Goal: Find contact information: Find contact information

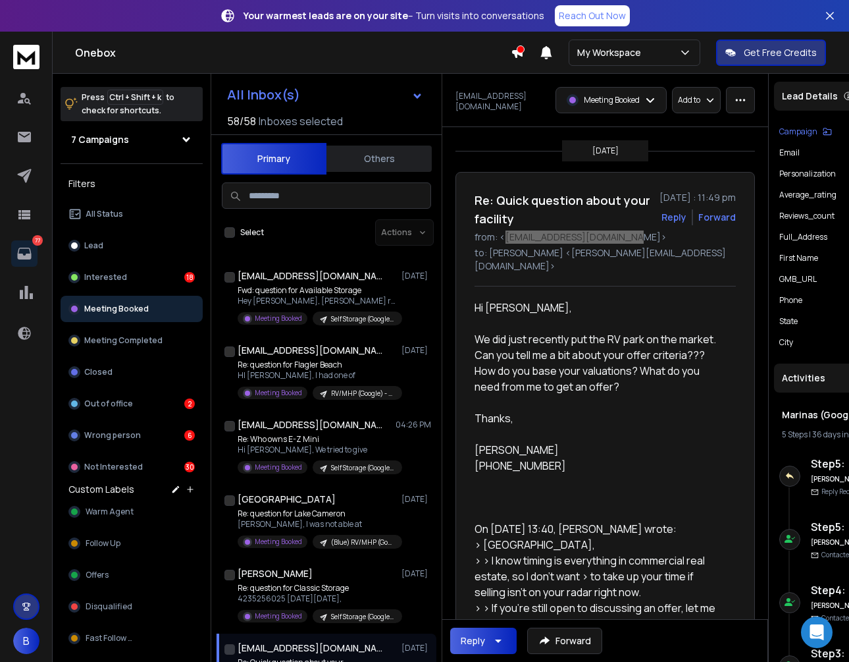
scroll to position [244, 0]
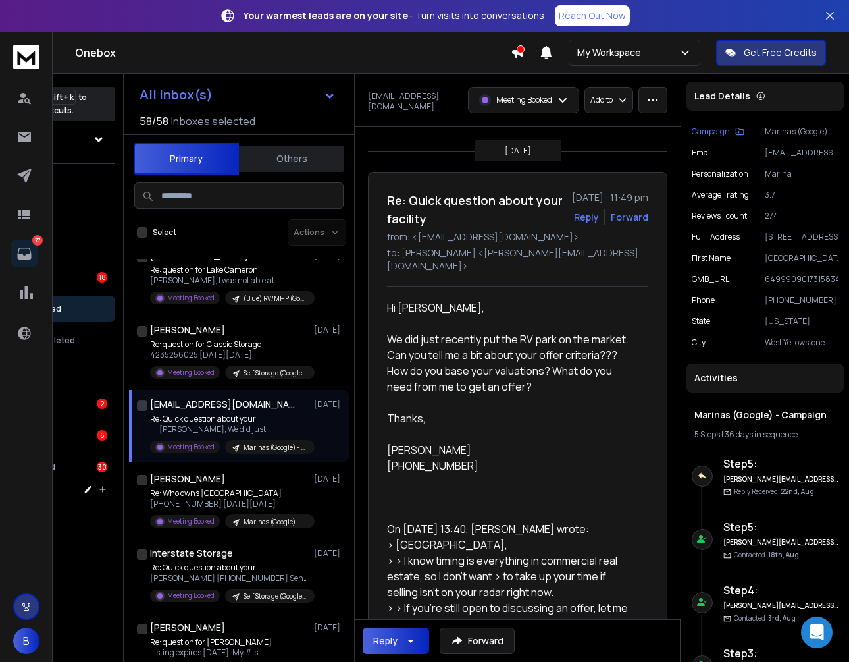
click at [779, 253] on p "[GEOGRAPHIC_DATA]" at bounding box center [802, 258] width 74 height 11
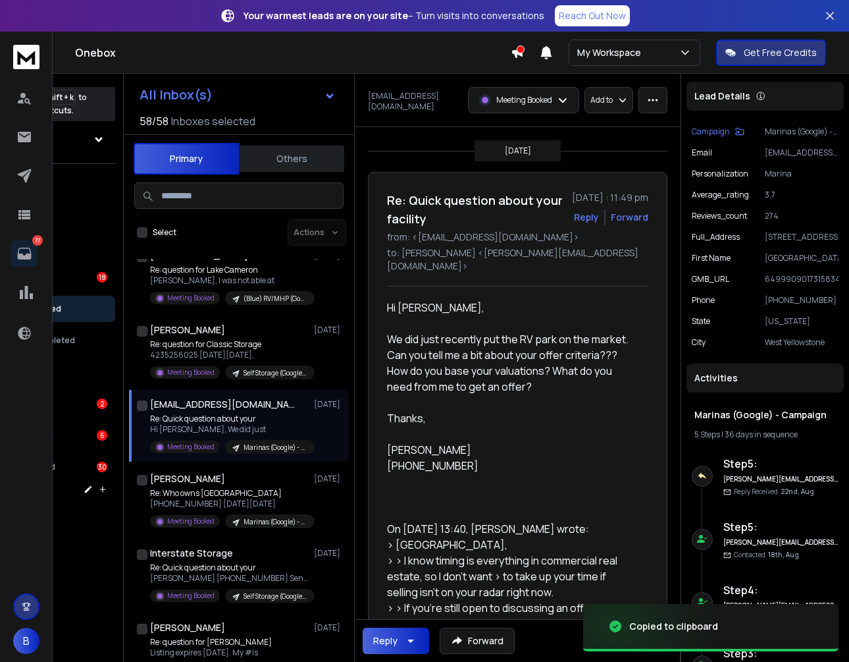
click at [772, 240] on p "[STREET_ADDRESS]" at bounding box center [802, 237] width 74 height 11
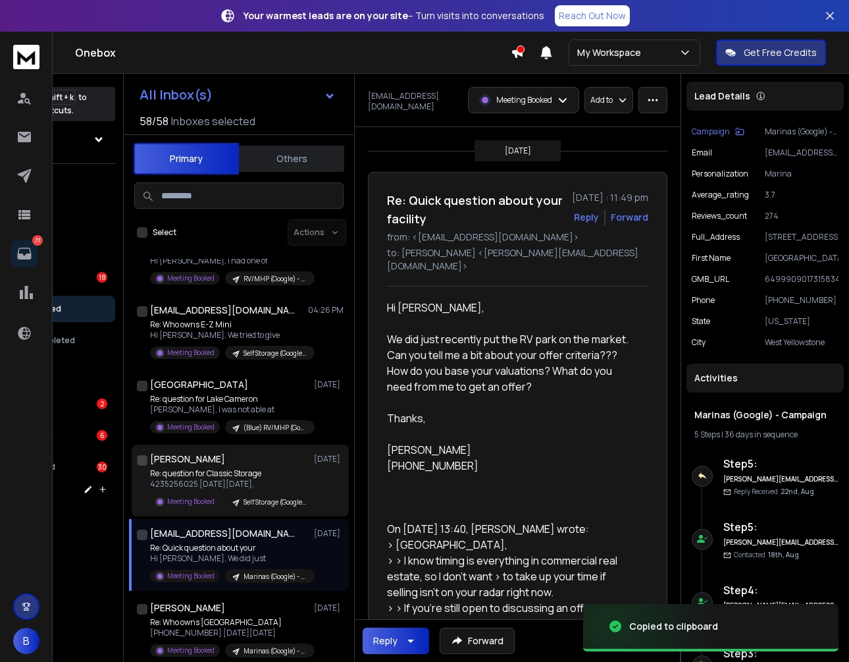
scroll to position [0, 0]
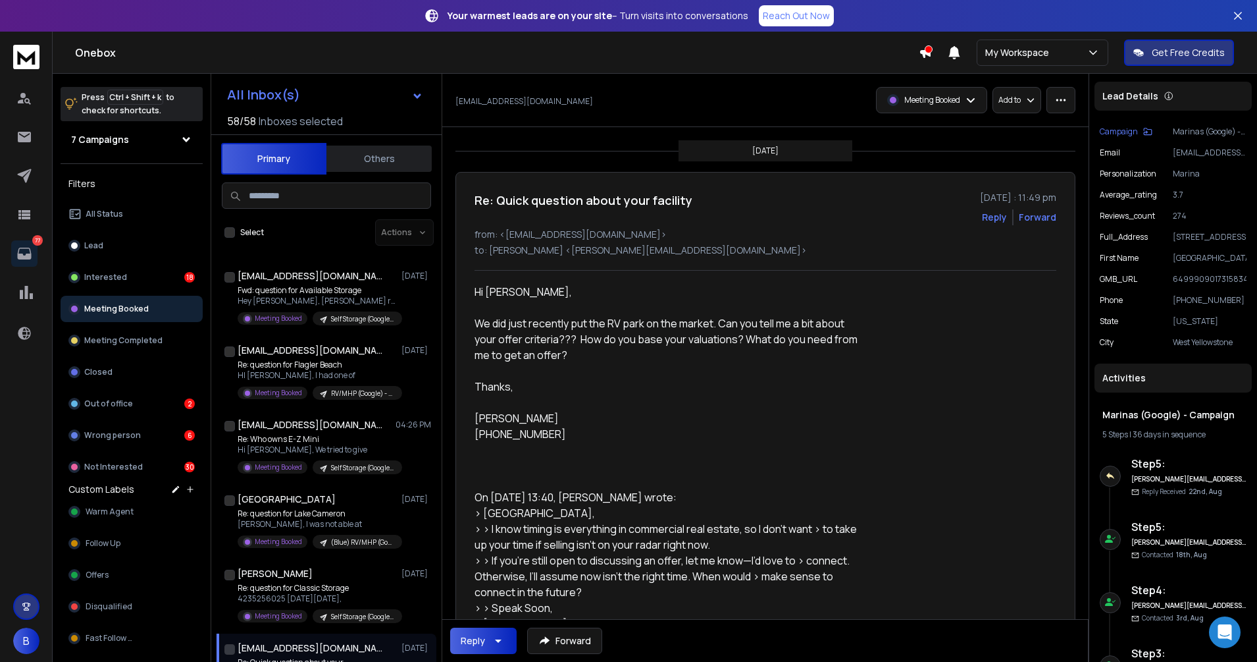
click at [849, 261] on p "[GEOGRAPHIC_DATA]" at bounding box center [1210, 258] width 74 height 11
click at [849, 257] on p "[GEOGRAPHIC_DATA]" at bounding box center [1210, 258] width 74 height 11
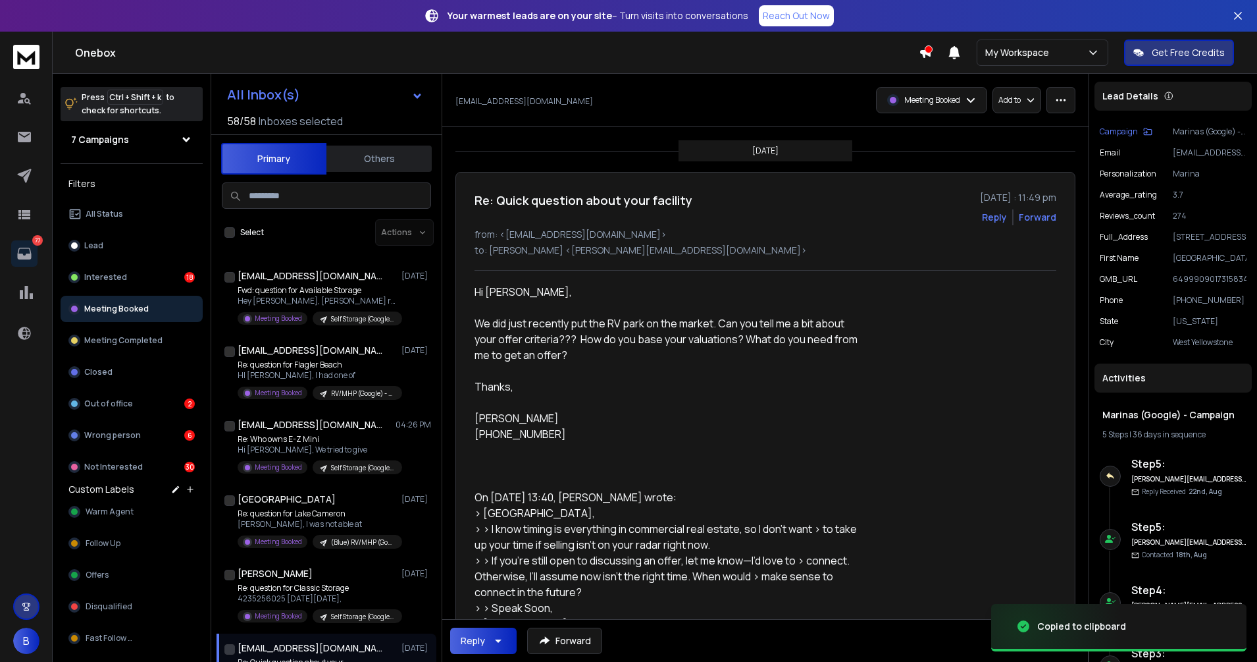
click at [849, 232] on p "[STREET_ADDRESS]" at bounding box center [1210, 237] width 74 height 11
click at [849, 257] on p "[GEOGRAPHIC_DATA]" at bounding box center [1210, 258] width 74 height 11
click at [849, 253] on p "[GEOGRAPHIC_DATA]" at bounding box center [1210, 258] width 74 height 11
click at [849, 228] on div "Campaign Marinas (Google) - Campaign Email [EMAIL_ADDRESS][DOMAIN_NAME] Persona…" at bounding box center [1173, 237] width 157 height 253
click at [849, 232] on p "[STREET_ADDRESS]" at bounding box center [1210, 237] width 74 height 11
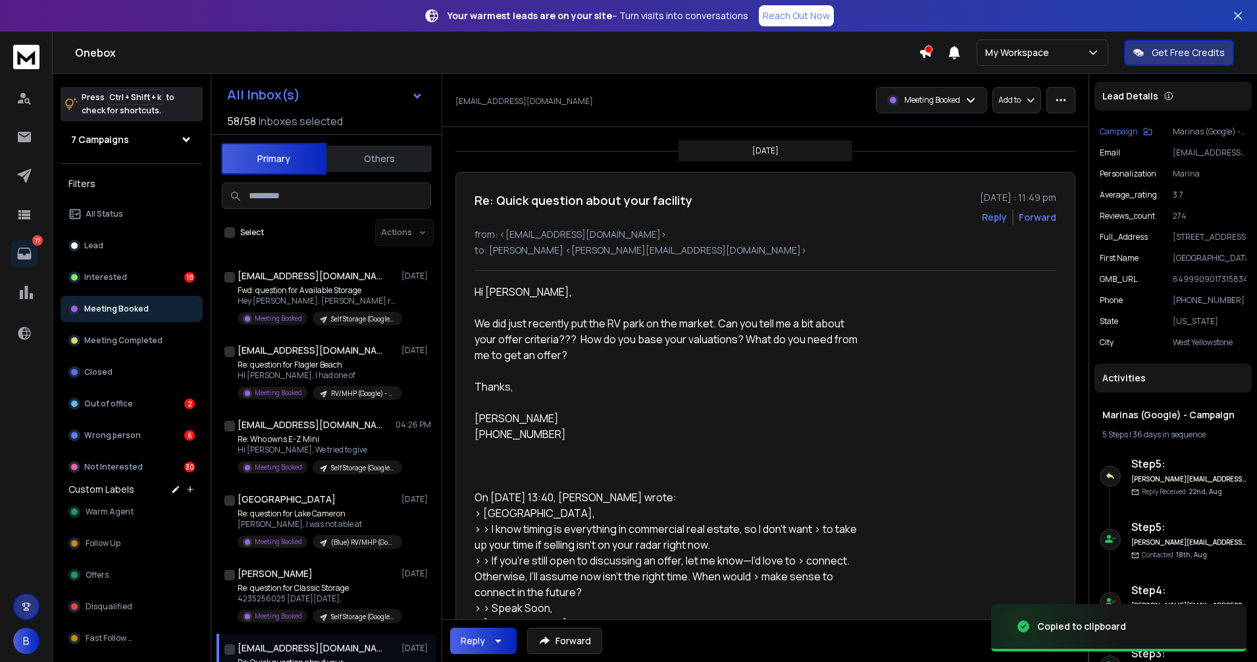
click at [517, 436] on div "Hi [PERSON_NAME], We did just recently put the RV park on the market. Can you t…" at bounding box center [672, 668] width 395 height 769
copy div "[PHONE_NUMBER]"
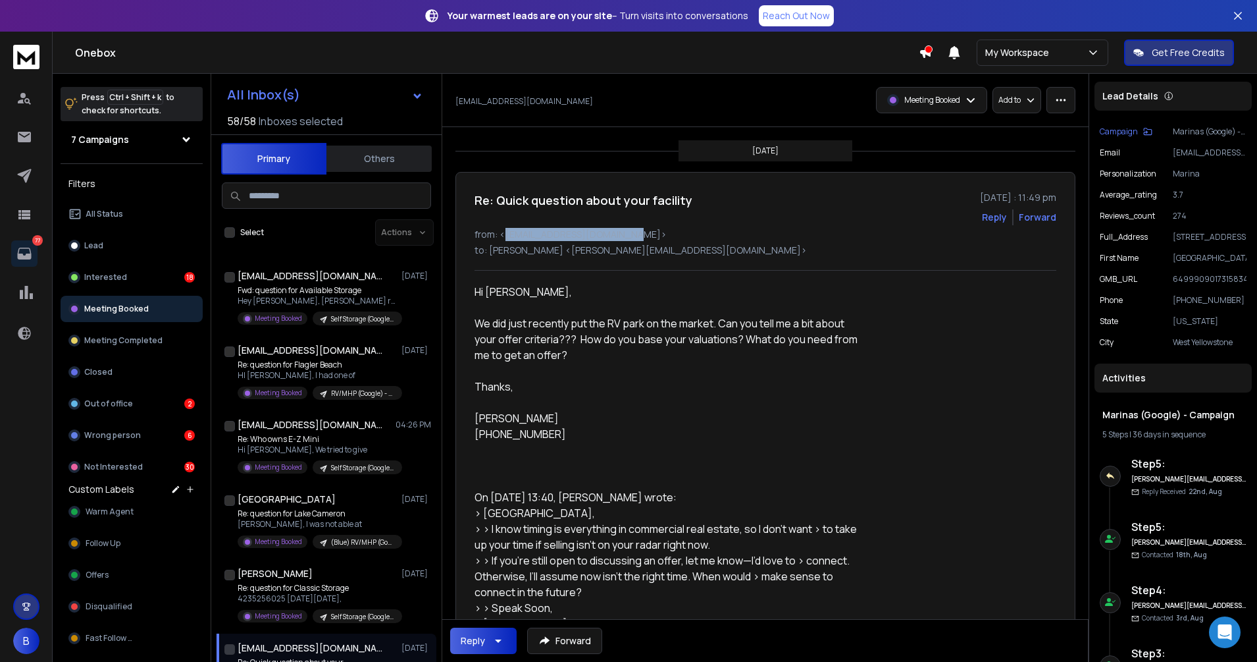
drag, startPoint x: 627, startPoint y: 236, endPoint x: 502, endPoint y: 236, distance: 125.1
click at [502, 236] on p "from: <[EMAIL_ADDRESS][DOMAIN_NAME]>" at bounding box center [766, 234] width 582 height 13
copy p "[EMAIL_ADDRESS][DOMAIN_NAME]"
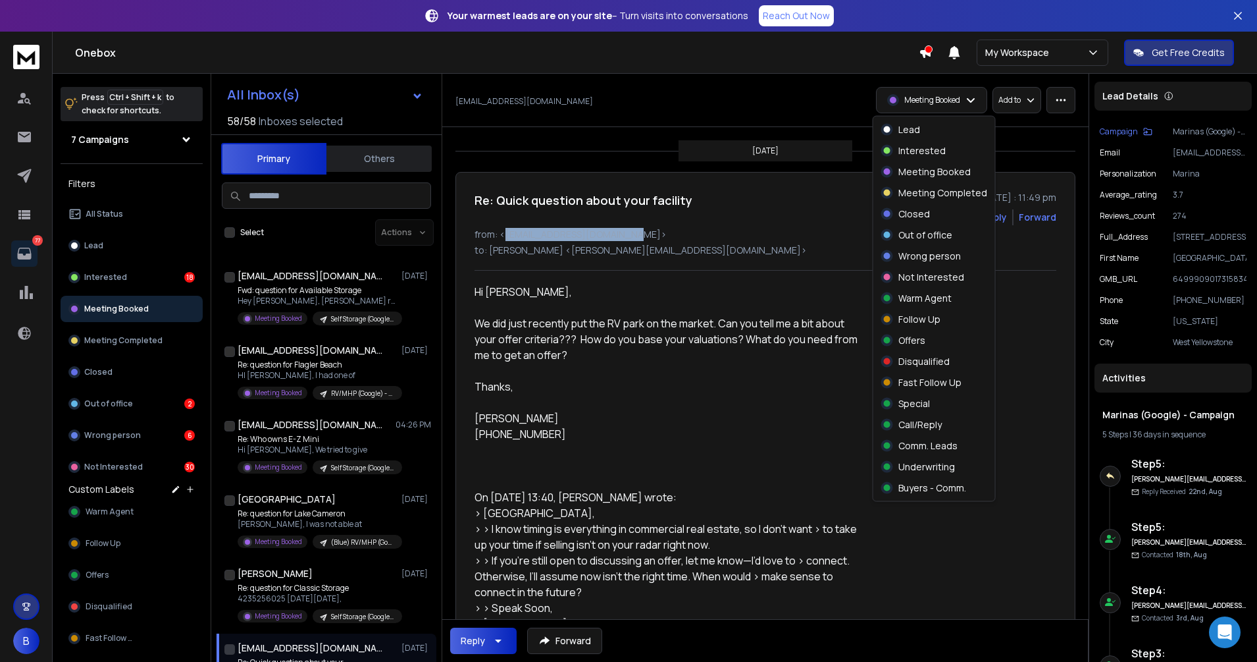
click at [849, 107] on div "Meeting Booked" at bounding box center [932, 100] width 110 height 25
click at [849, 471] on p "Underwriting" at bounding box center [927, 466] width 57 height 13
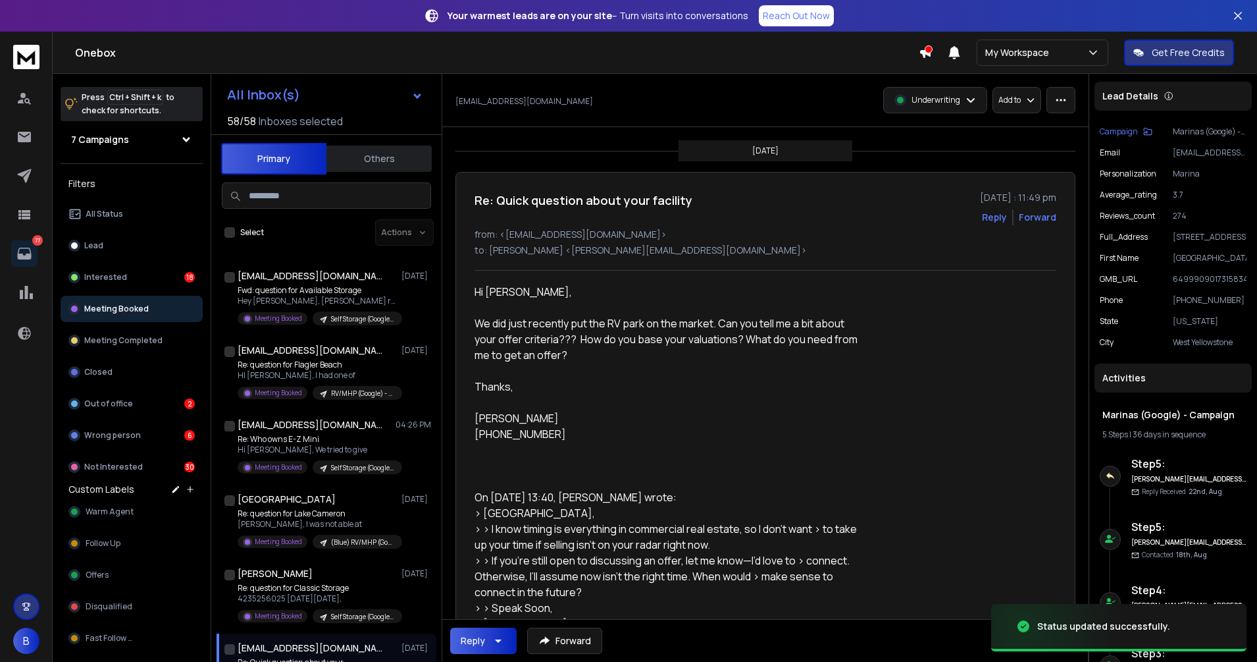
click at [849, 390] on div "Re: Quick question about your facility [DATE] : 11:49 pm Reply Forward from: <[…" at bounding box center [766, 622] width 582 height 862
